Goal: Task Accomplishment & Management: Complete application form

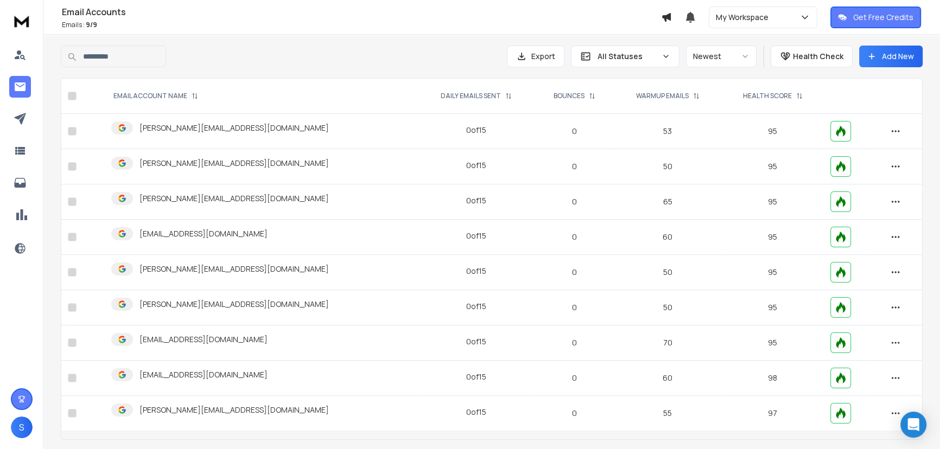
drag, startPoint x: 745, startPoint y: 108, endPoint x: 753, endPoint y: 94, distance: 15.8
click at [745, 108] on th "HEALTH SCORE" at bounding box center [772, 96] width 103 height 35
click at [754, 92] on p "HEALTH SCORE" at bounding box center [767, 96] width 49 height 9
click at [875, 55] on icon at bounding box center [872, 57] width 8 height 8
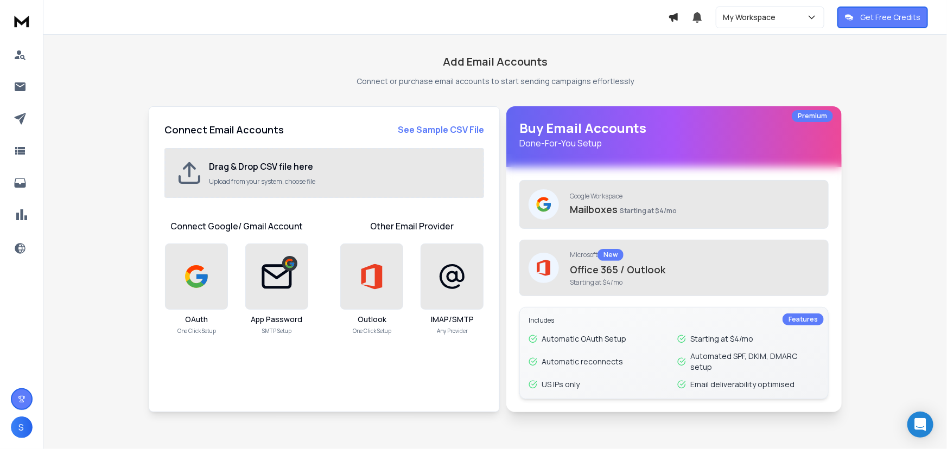
click at [463, 308] on div at bounding box center [452, 277] width 63 height 66
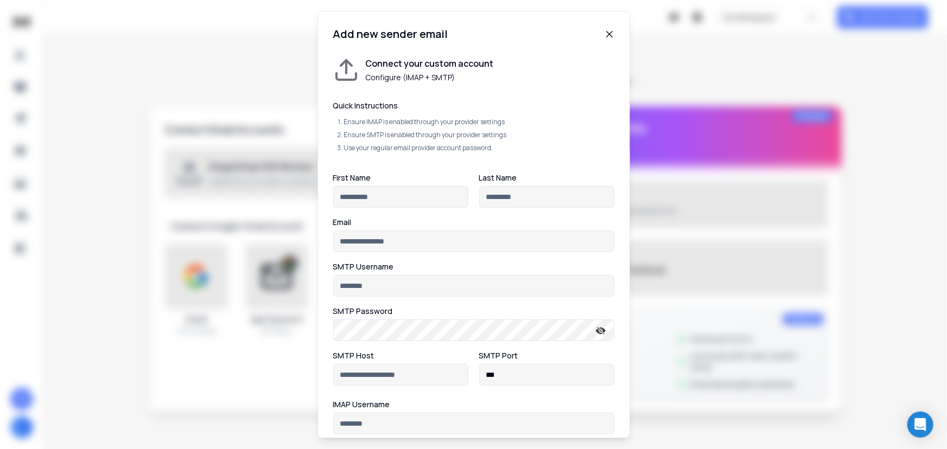
click at [606, 38] on icon at bounding box center [609, 34] width 10 height 10
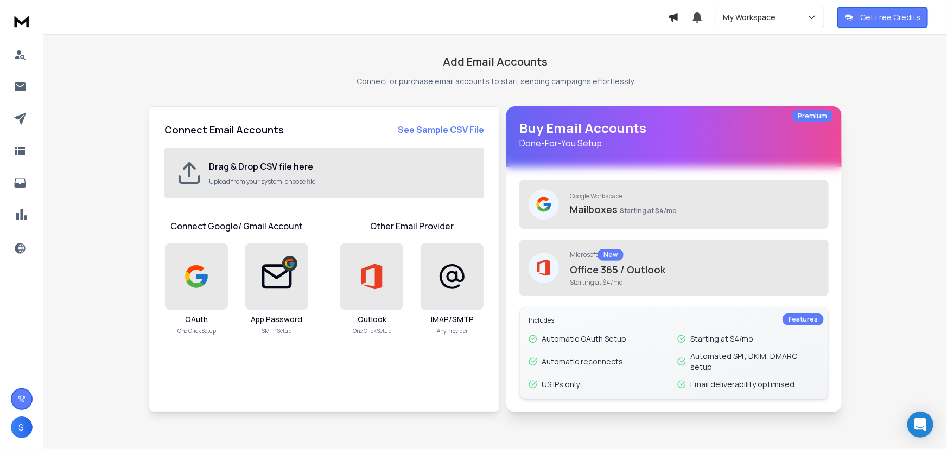
click at [457, 270] on icon at bounding box center [451, 276] width 27 height 33
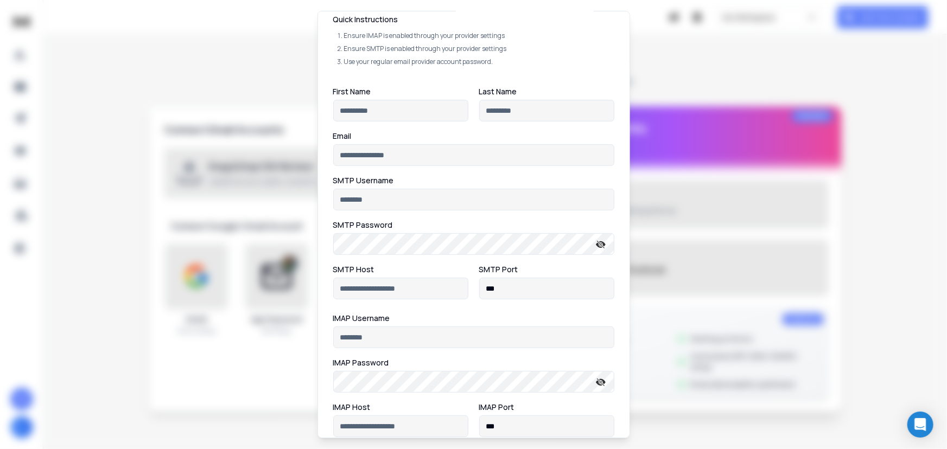
scroll to position [176, 0]
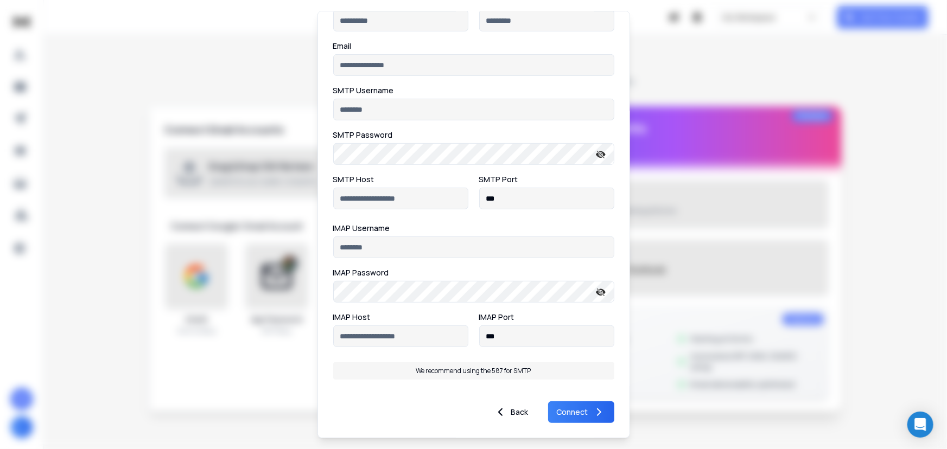
click at [512, 331] on input "***" at bounding box center [546, 337] width 135 height 22
click at [418, 306] on form "First Name Last Name Email SMTP Username SMTP Password SMTP Host SMTP Port *** …" at bounding box center [473, 210] width 281 height 425
click at [398, 328] on input "text" at bounding box center [400, 337] width 135 height 22
click at [399, 242] on input "text" at bounding box center [473, 248] width 281 height 22
click at [409, 196] on input "text" at bounding box center [400, 199] width 135 height 22
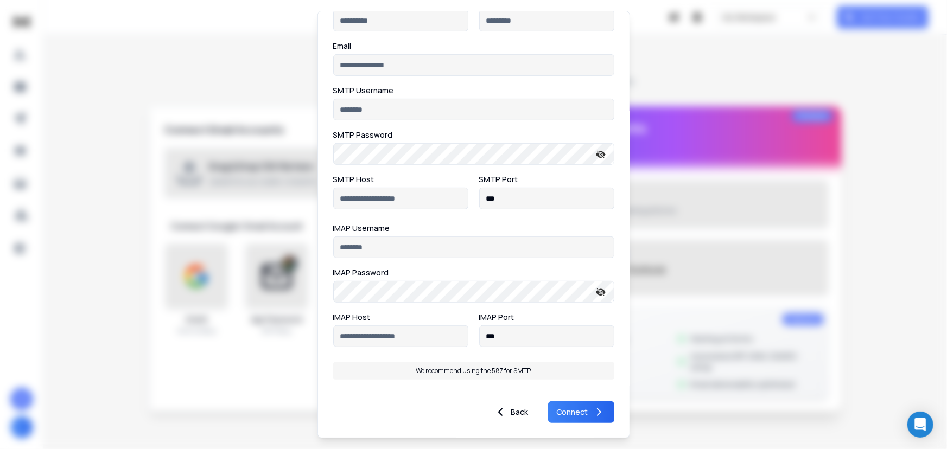
click at [532, 200] on input "***" at bounding box center [546, 199] width 135 height 22
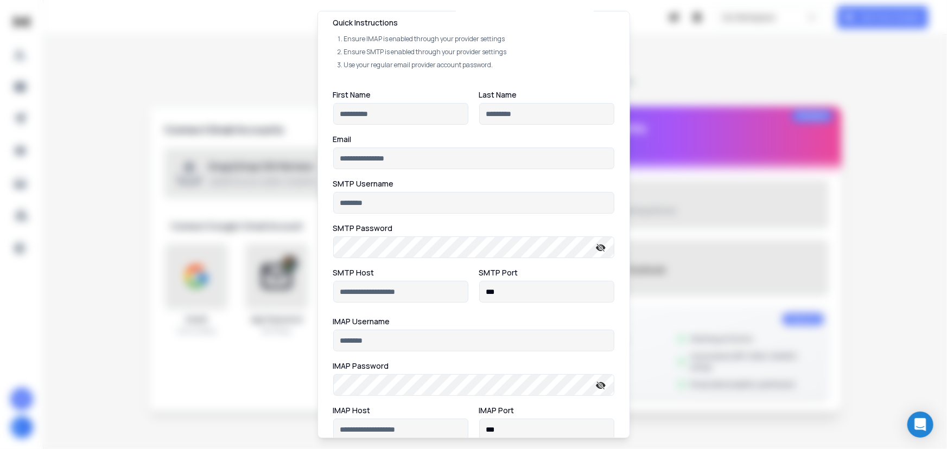
scroll to position [61, 0]
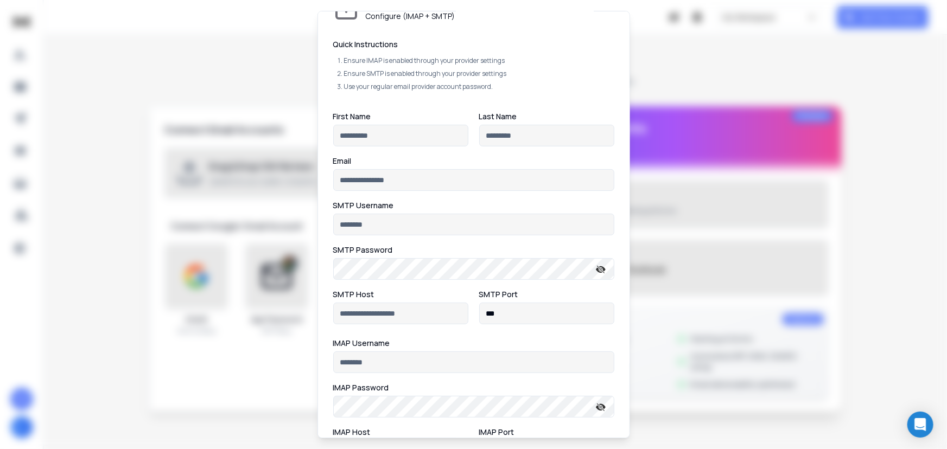
click at [514, 338] on form "First Name Last Name Email SMTP Username SMTP Password SMTP Host SMTP Port *** …" at bounding box center [473, 325] width 281 height 425
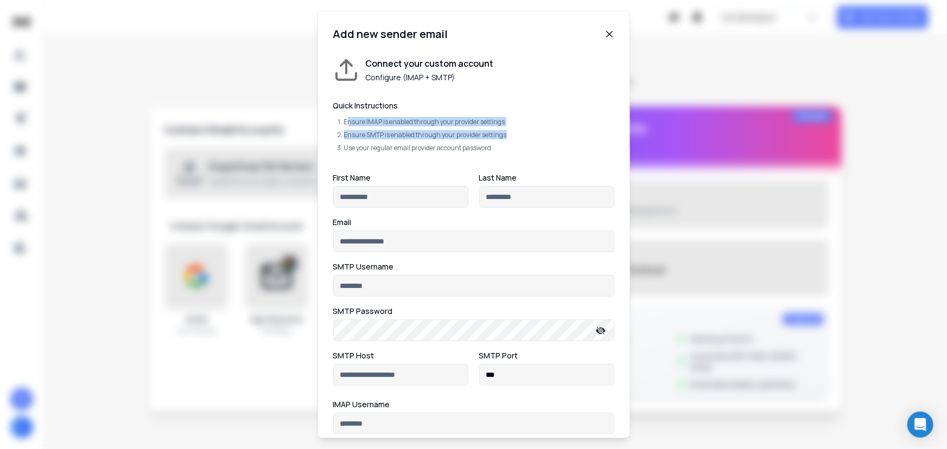
drag, startPoint x: 365, startPoint y: 121, endPoint x: 565, endPoint y: 134, distance: 200.1
click at [565, 134] on div "Quick Instructions Ensure IMAP is enabled through your provider settings Ensure…" at bounding box center [473, 126] width 281 height 52
click at [510, 140] on ul "Ensure IMAP is enabled through your provider settings Ensure SMTP is enabled th…" at bounding box center [479, 135] width 270 height 35
click at [545, 52] on div "Add new sender email Connect your custom account Configure (IMAP + SMTP) Quick …" at bounding box center [473, 313] width 281 height 573
click at [346, 32] on h1 "Add new sender email" at bounding box center [390, 34] width 115 height 15
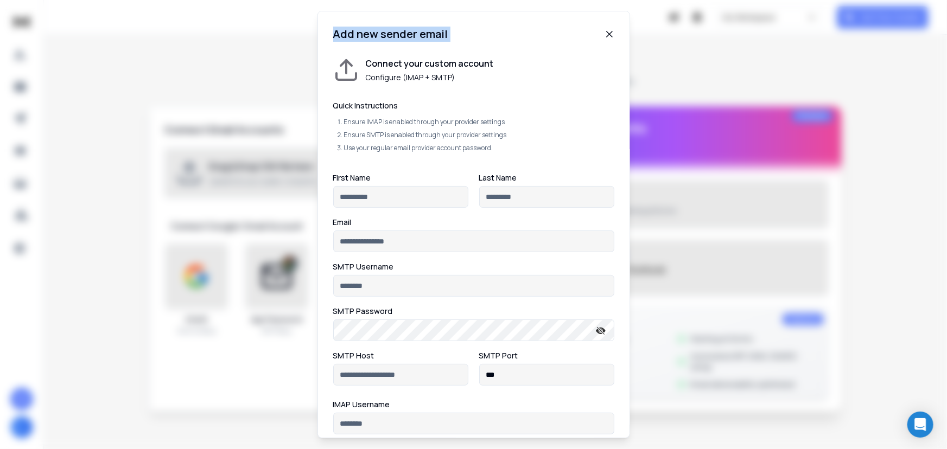
drag, startPoint x: 346, startPoint y: 32, endPoint x: 475, endPoint y: 38, distance: 128.7
click at [475, 38] on div "Add new sender email" at bounding box center [473, 34] width 281 height 15
copy div "Add new sender email"
click at [492, 42] on div "Add new sender email Connect your custom account Configure (IMAP + SMTP) Quick …" at bounding box center [473, 313] width 281 height 573
click at [405, 33] on h1 "Add new sender email" at bounding box center [390, 34] width 115 height 15
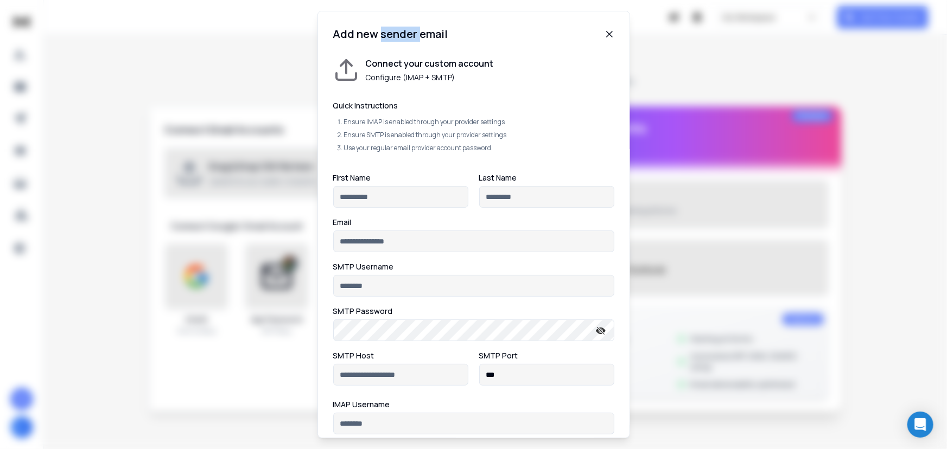
click at [405, 33] on h1 "Add new sender email" at bounding box center [390, 34] width 115 height 15
click at [548, 159] on div "Connect your custom account Configure (IMAP + SMTP) Quick Instructions Ensure I…" at bounding box center [473, 328] width 281 height 543
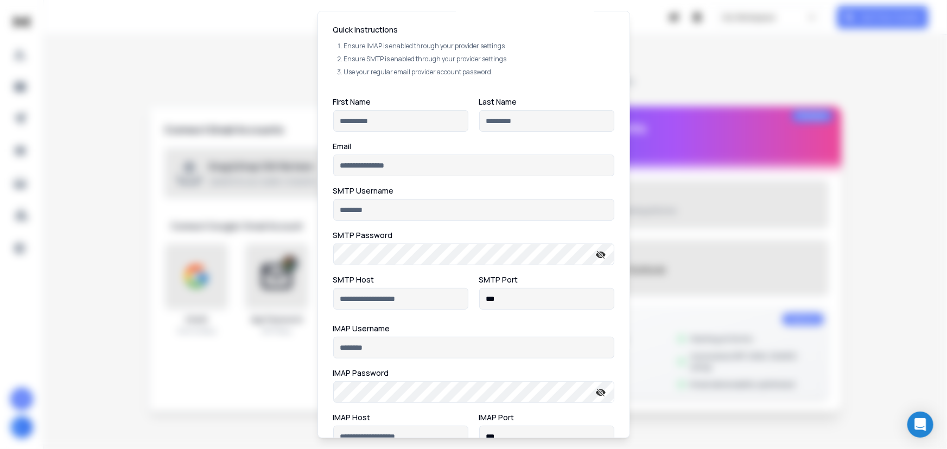
scroll to position [176, 0]
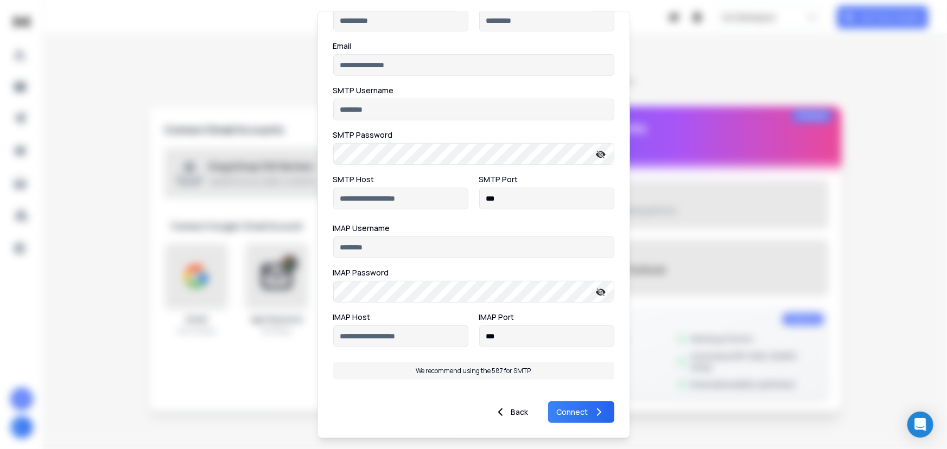
click at [427, 373] on p "We recommend using the 587 for SMTP" at bounding box center [473, 371] width 115 height 9
drag, startPoint x: 427, startPoint y: 373, endPoint x: 489, endPoint y: 368, distance: 63.1
click at [489, 368] on p "We recommend using the 587 for SMTP" at bounding box center [473, 371] width 115 height 9
click at [374, 391] on form "First Name Last Name Email SMTP Username SMTP Password SMTP Host SMTP Port *** …" at bounding box center [473, 210] width 281 height 425
click at [504, 374] on p "We recommend using the 587 for SMTP" at bounding box center [473, 371] width 115 height 9
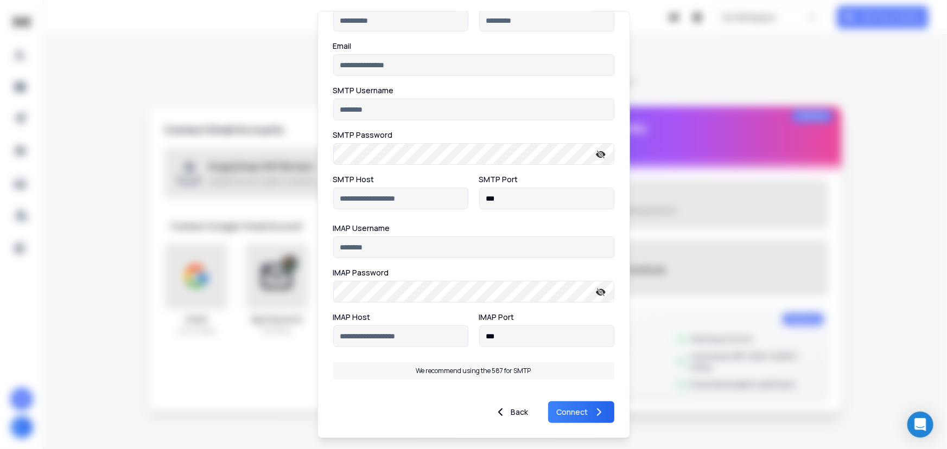
click at [498, 373] on p "We recommend using the 587 for SMTP" at bounding box center [473, 371] width 115 height 9
click at [520, 368] on p "We recommend using the 587 for SMTP" at bounding box center [473, 371] width 115 height 9
click at [521, 368] on p "We recommend using the 587 for SMTP" at bounding box center [473, 371] width 115 height 9
copy p "SMTP"
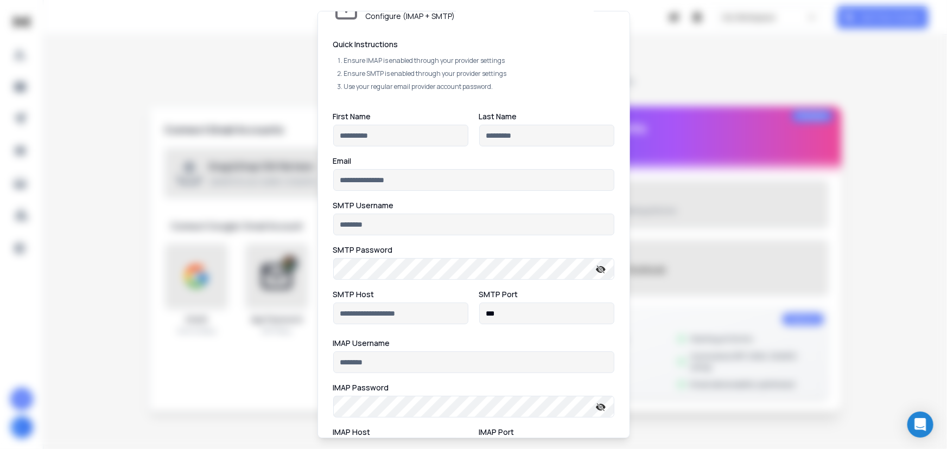
scroll to position [0, 0]
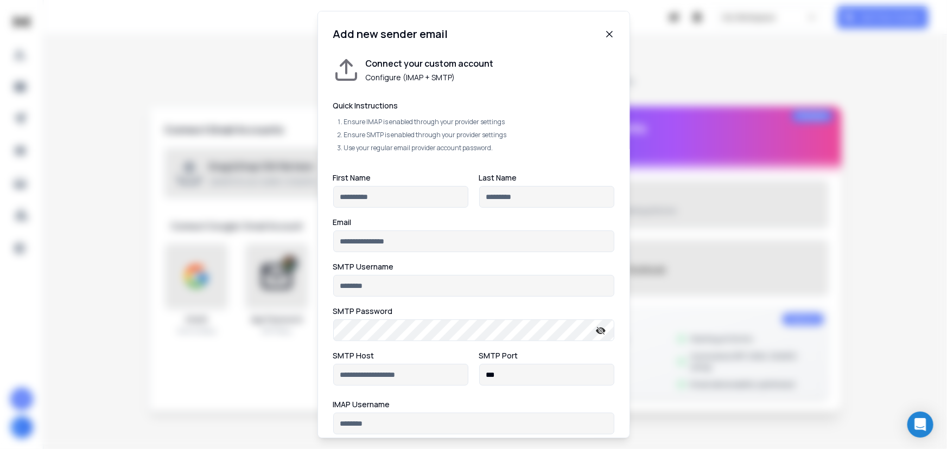
click at [380, 146] on li "Use your regular email provider account password." at bounding box center [479, 148] width 270 height 9
click at [119, 161] on div "Add new sender email Connect your custom account Configure (IMAP + SMTP) Quick …" at bounding box center [473, 224] width 947 height 449
click at [607, 32] on icon at bounding box center [609, 34] width 10 height 10
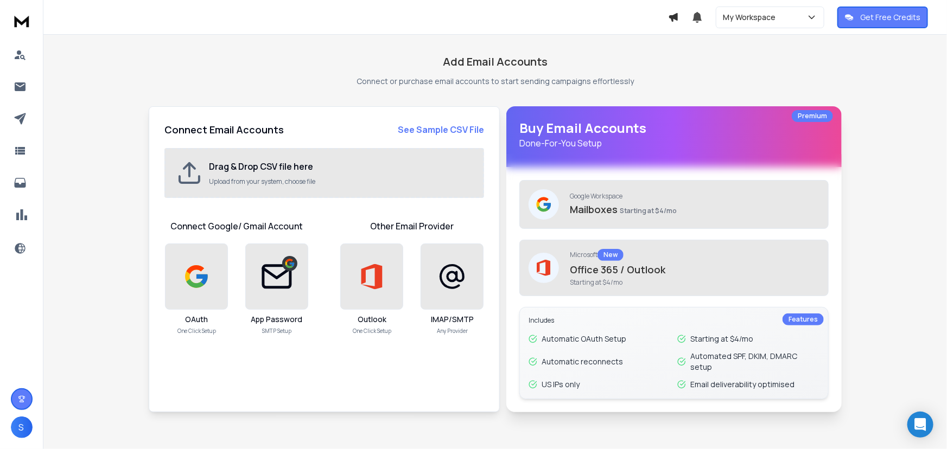
click at [446, 315] on h3 "IMAP/SMTP" at bounding box center [452, 319] width 43 height 11
copy h3 "IMAP/SMTP"
click at [481, 354] on div "Connect Email Accounts See Sample CSV File Drag & Drop CSV file here Upload fro…" at bounding box center [324, 259] width 351 height 306
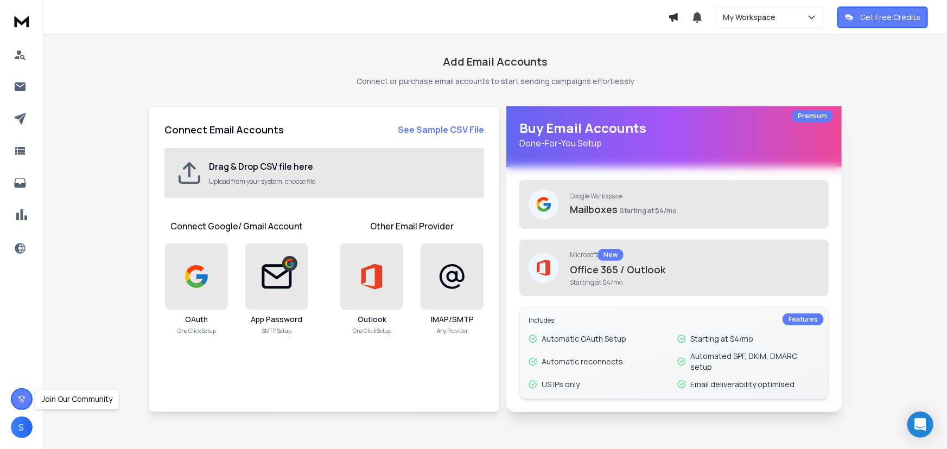
click at [23, 406] on link at bounding box center [22, 400] width 22 height 22
click at [28, 402] on link at bounding box center [22, 400] width 22 height 22
click at [461, 321] on h3 "IMAP/SMTP" at bounding box center [452, 319] width 43 height 11
copy h3 "SMTP"
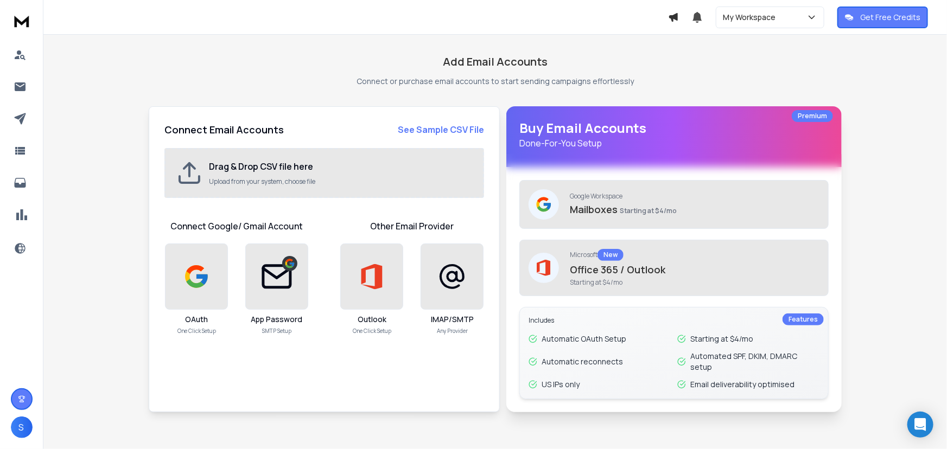
click at [429, 392] on div "Connect Email Accounts See Sample CSV File Drag & Drop CSV file here Upload fro…" at bounding box center [324, 259] width 351 height 306
click at [463, 332] on p "Any Provider" at bounding box center [452, 331] width 31 height 8
drag, startPoint x: 463, startPoint y: 332, endPoint x: 423, endPoint y: 327, distance: 39.8
click at [423, 327] on div "IMAP/SMTP Any Provider" at bounding box center [452, 324] width 63 height 21
click at [431, 330] on div "IMAP/SMTP Any Provider" at bounding box center [452, 324] width 63 height 21
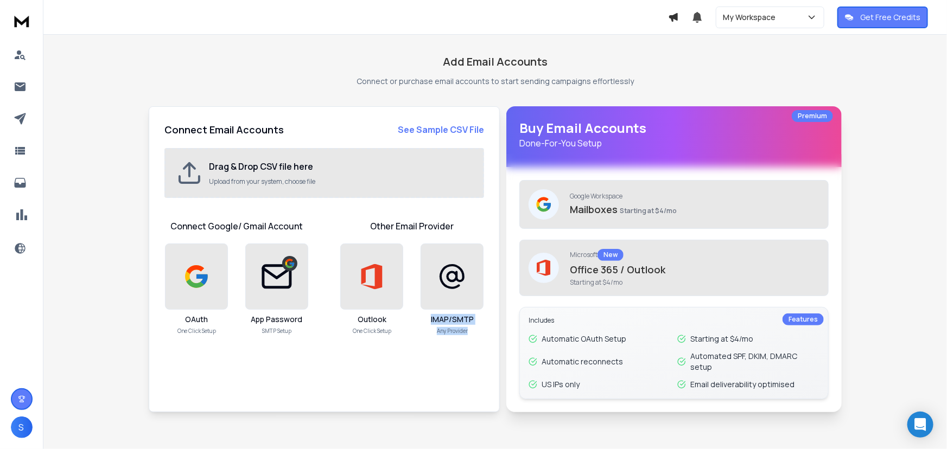
drag, startPoint x: 479, startPoint y: 333, endPoint x: 432, endPoint y: 320, distance: 47.8
click at [432, 320] on div "IMAP/SMTP Any Provider" at bounding box center [452, 324] width 63 height 21
copy div "IMAP/SMTP Any Provider"
click at [98, 263] on div "Add Email Accounts Connect or purchase email accounts to start sending campaign…" at bounding box center [494, 244] width 903 height 380
click at [389, 224] on h1 "Other Email Provider" at bounding box center [412, 226] width 84 height 13
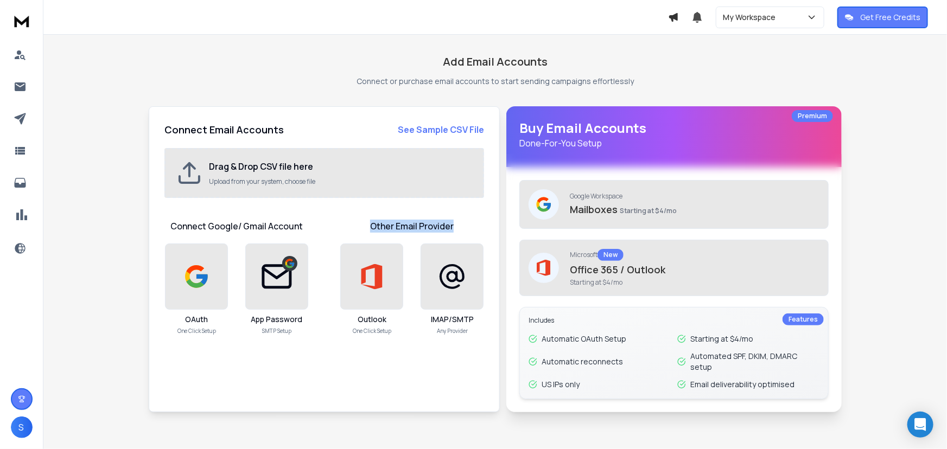
drag, startPoint x: 389, startPoint y: 224, endPoint x: 429, endPoint y: 224, distance: 40.2
click at [429, 224] on h1 "Other Email Provider" at bounding box center [412, 226] width 84 height 13
click at [412, 364] on div "Connect Email Accounts See Sample CSV File Drag & Drop CSV file here Upload fro…" at bounding box center [324, 259] width 351 height 306
click at [467, 326] on div "IMAP/SMTP Any Provider" at bounding box center [452, 324] width 63 height 21
drag, startPoint x: 467, startPoint y: 326, endPoint x: 447, endPoint y: 321, distance: 20.1
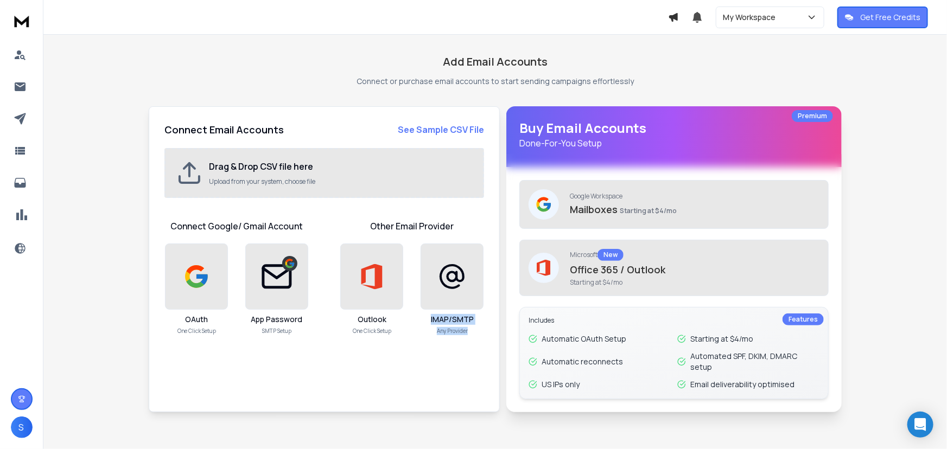
click at [447, 321] on div "IMAP/SMTP Any Provider" at bounding box center [452, 324] width 63 height 21
copy div "IMAP/SMTP Any Provider"
click at [463, 368] on div "Connect Email Accounts See Sample CSV File Drag & Drop CSV file here Upload fro…" at bounding box center [324, 259] width 351 height 306
click at [449, 321] on h3 "IMAP/SMTP" at bounding box center [452, 319] width 43 height 11
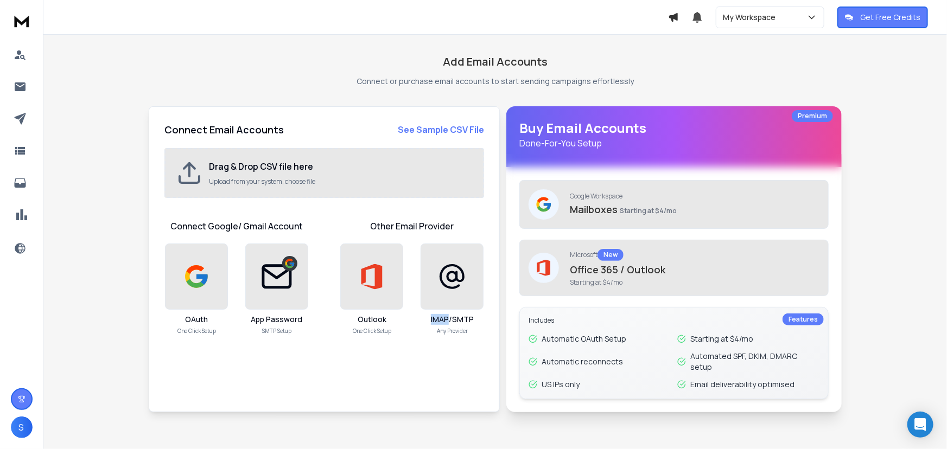
copy h3 "IMAP"
click at [406, 348] on div "Connect Email Accounts See Sample CSV File Drag & Drop CSV file here Upload fro…" at bounding box center [324, 259] width 351 height 306
click at [464, 296] on div at bounding box center [452, 277] width 63 height 66
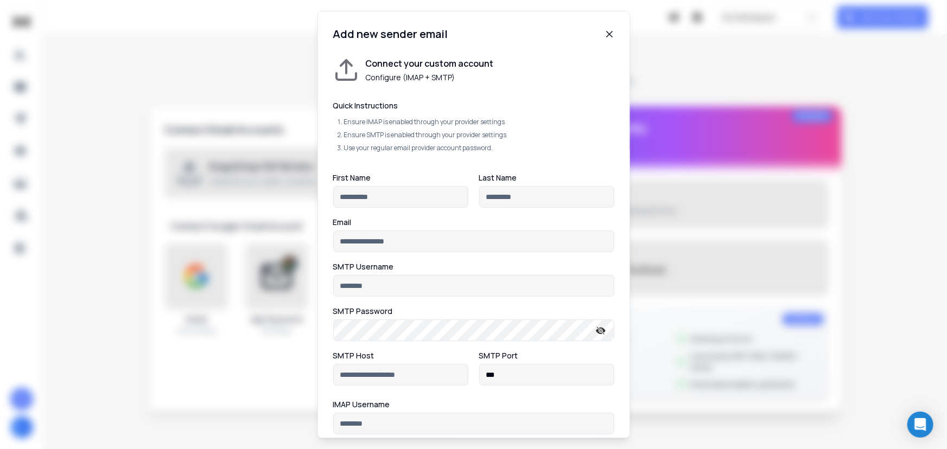
click at [378, 196] on input "text" at bounding box center [400, 197] width 135 height 22
type input "*******"
drag, startPoint x: 484, startPoint y: 201, endPoint x: 490, endPoint y: 201, distance: 6.0
click at [485, 201] on input "text" at bounding box center [546, 197] width 135 height 22
type input "*****"
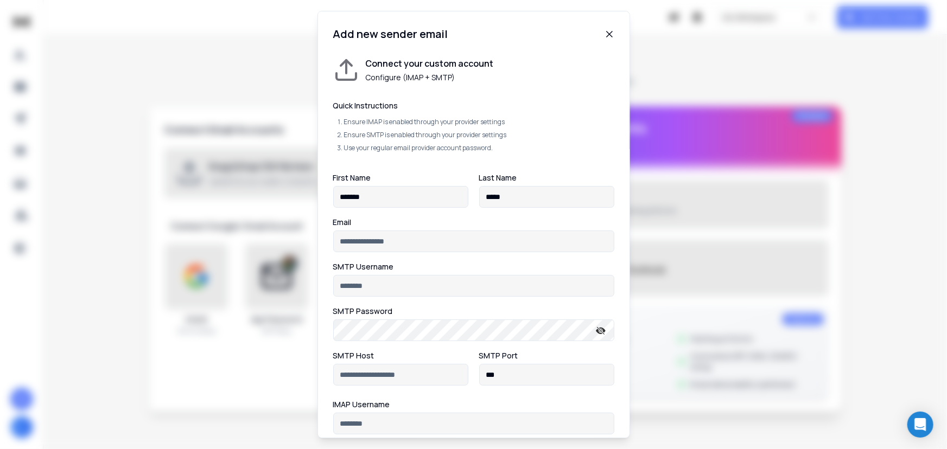
click at [384, 245] on input "email" at bounding box center [473, 242] width 281 height 22
click at [382, 249] on input "email" at bounding box center [473, 242] width 281 height 22
click at [353, 284] on input "text" at bounding box center [473, 286] width 281 height 22
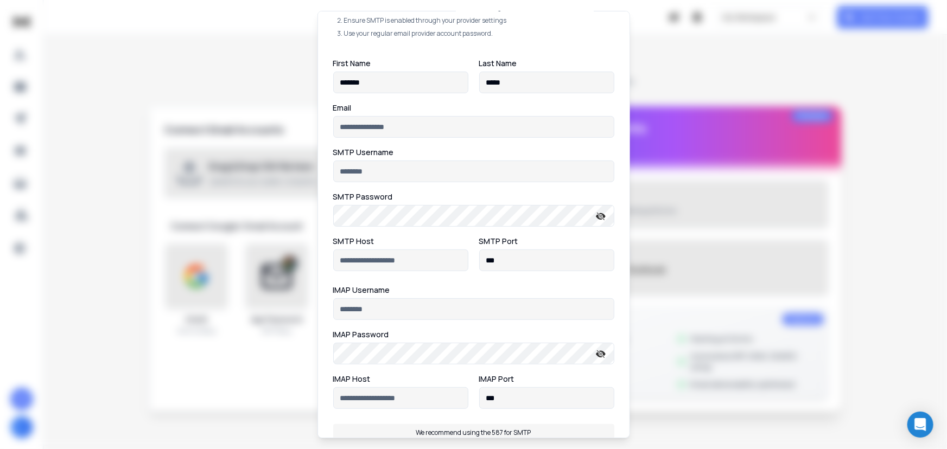
scroll to position [176, 0]
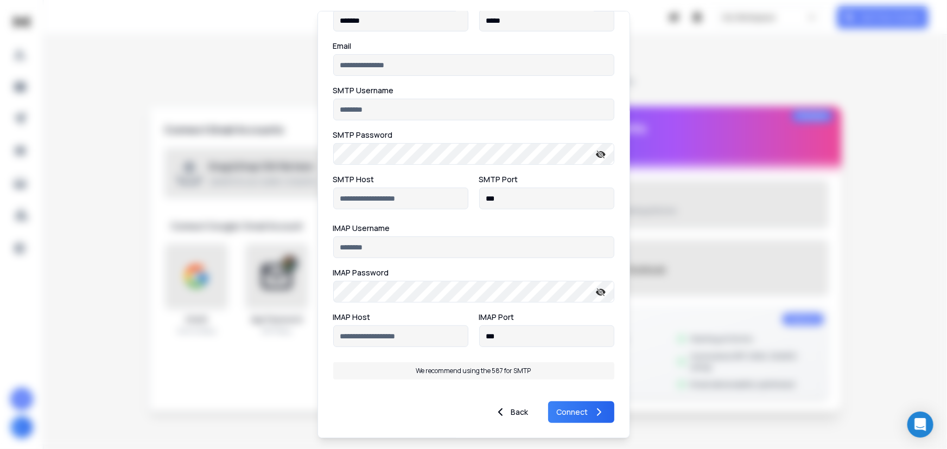
click at [412, 272] on div "IMAP Password" at bounding box center [473, 273] width 281 height 8
click at [461, 370] on p "We recommend using the 587 for SMTP" at bounding box center [473, 371] width 115 height 9
click at [464, 402] on div "Back Connect" at bounding box center [473, 413] width 281 height 22
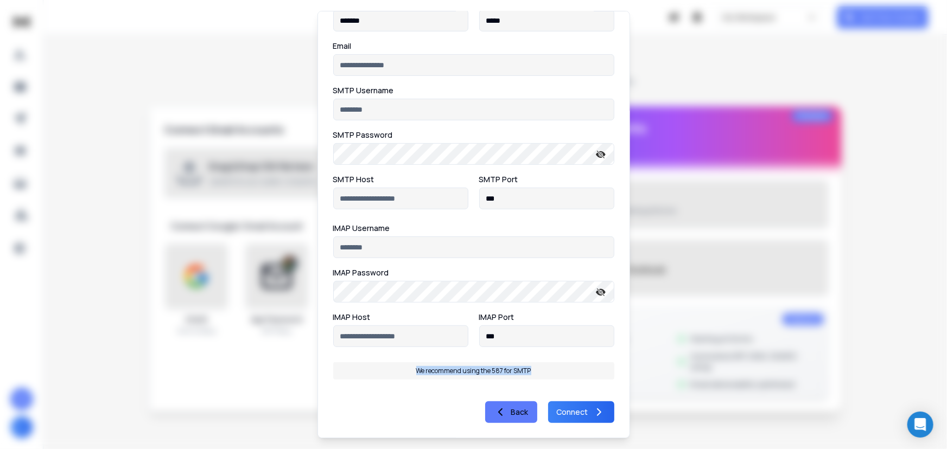
click at [521, 413] on button "Back" at bounding box center [511, 413] width 52 height 22
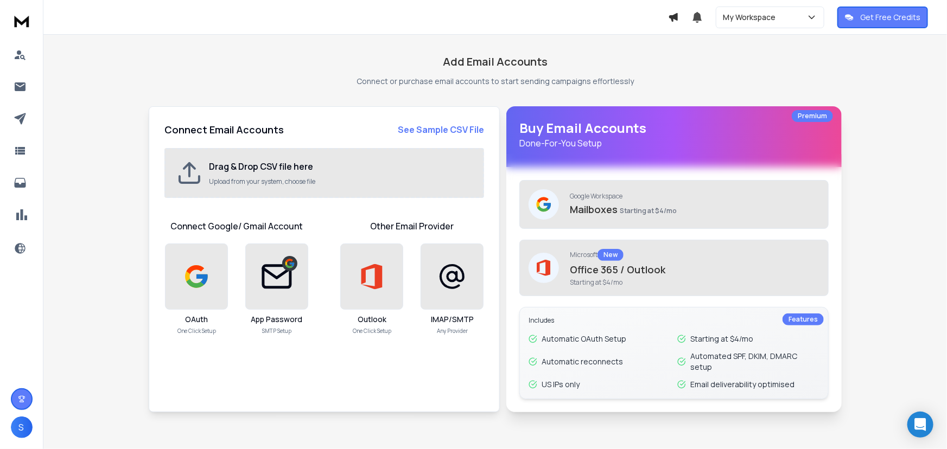
click at [466, 396] on div "Connect Email Accounts See Sample CSV File Drag & Drop CSV file here Upload fro…" at bounding box center [324, 259] width 351 height 306
click at [34, 32] on div "S" at bounding box center [21, 224] width 43 height 449
click at [29, 24] on img at bounding box center [22, 21] width 22 height 20
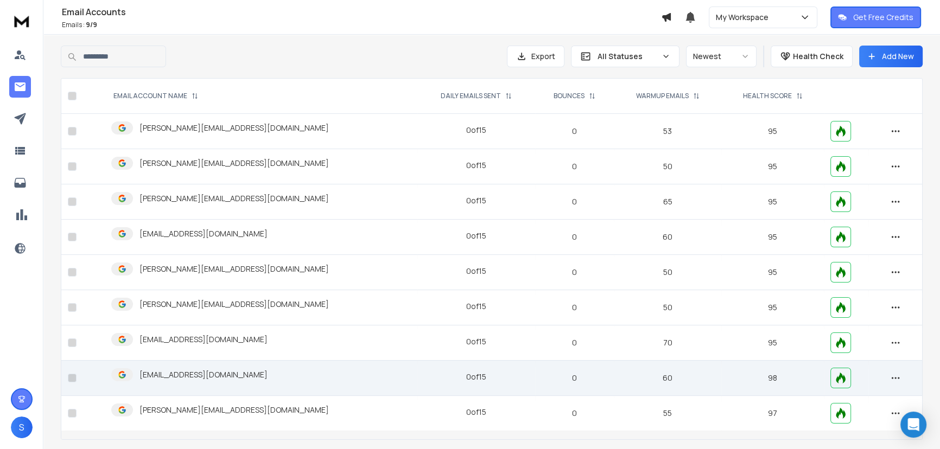
click at [755, 361] on td "98" at bounding box center [772, 378] width 103 height 35
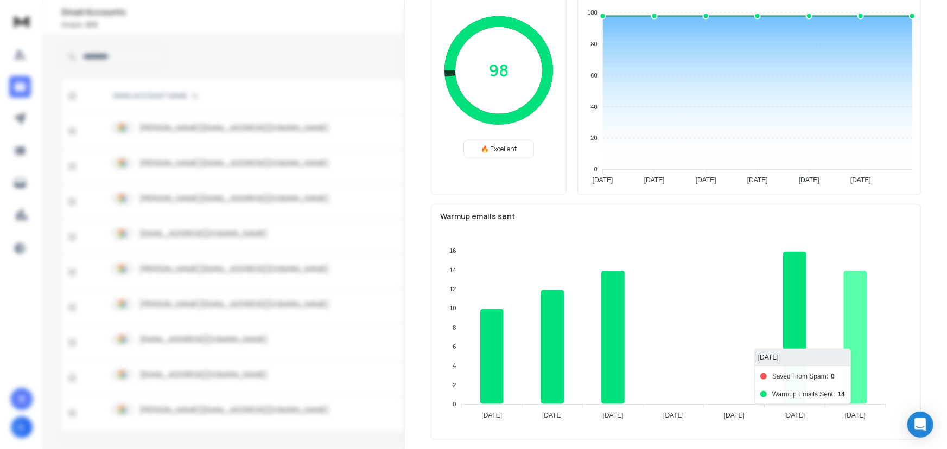
scroll to position [411, 0]
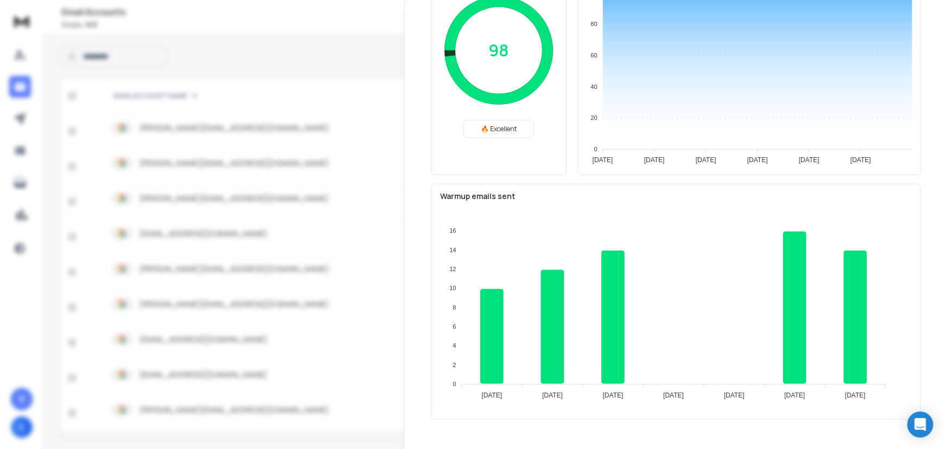
click at [295, 205] on div at bounding box center [473, 224] width 947 height 449
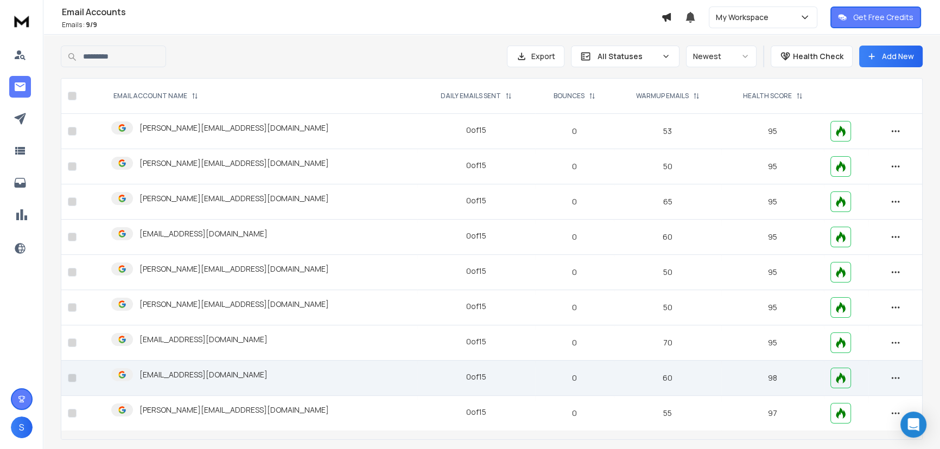
click at [747, 384] on td "98" at bounding box center [772, 378] width 103 height 35
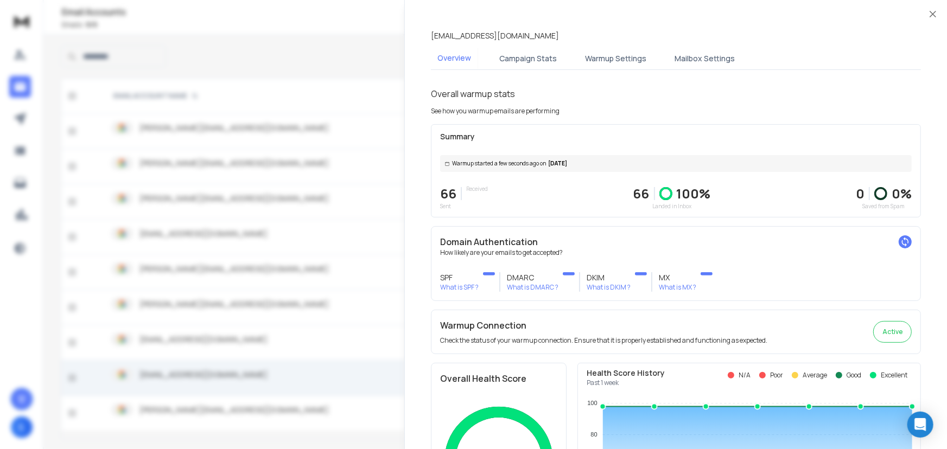
click at [747, 384] on div "Health Score History Past 1 week N/A Poor Average Good Excellent" at bounding box center [749, 376] width 342 height 24
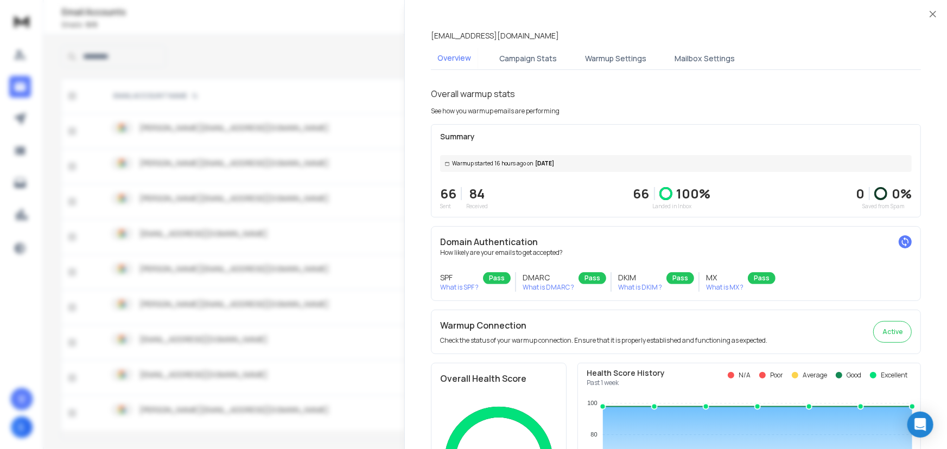
click at [416, 332] on div "Multi Select Table Sheet [EMAIL_ADDRESS][DOMAIN_NAME] Overview Campaign Stats W…" at bounding box center [675, 224] width 543 height 449
click at [357, 329] on div at bounding box center [473, 224] width 947 height 449
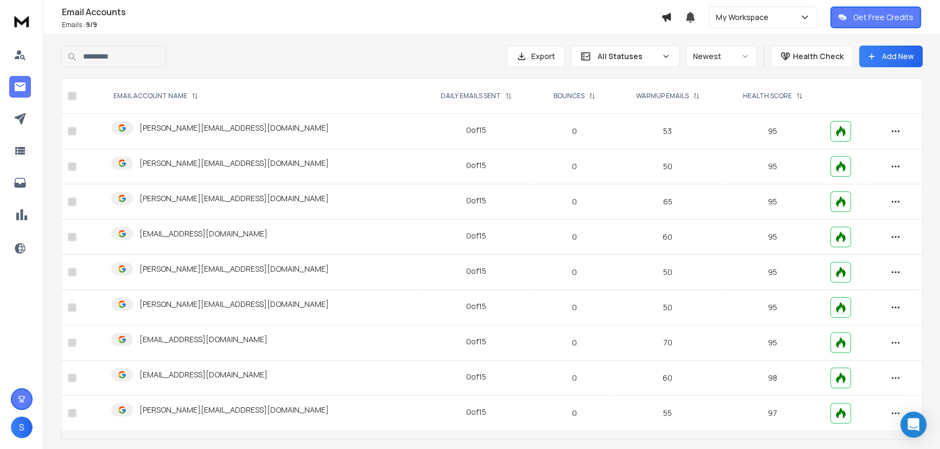
click at [780, 445] on div "Export All Statuses Newest Health Check Add New EMAIL ACCOUNT NAME DAILY EMAILS…" at bounding box center [491, 243] width 896 height 416
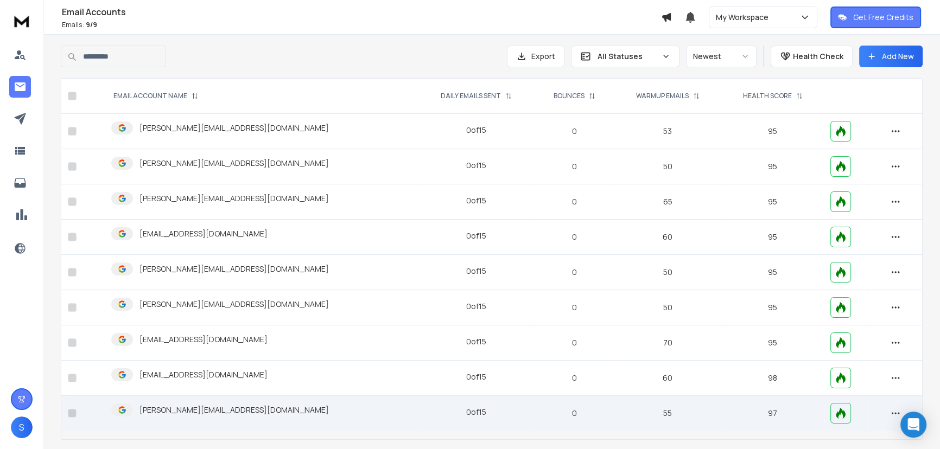
click at [741, 418] on td "97" at bounding box center [772, 413] width 103 height 35
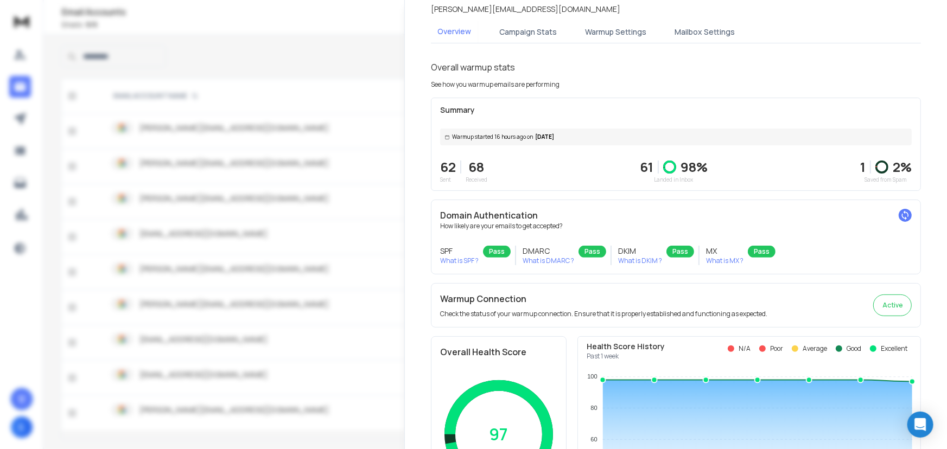
scroll to position [0, 0]
